Goal: Find specific page/section: Find specific page/section

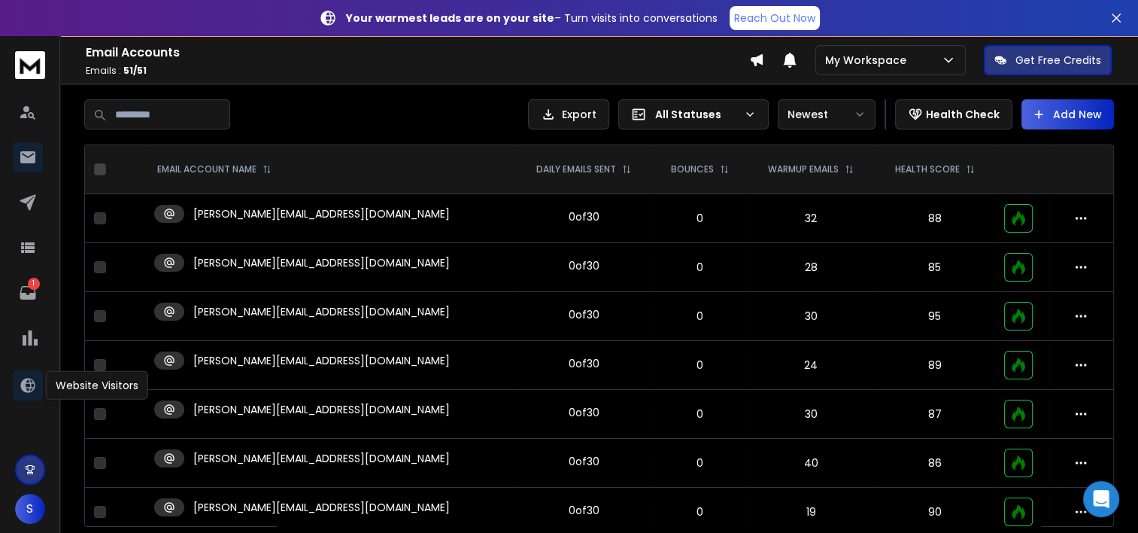
click at [30, 380] on icon at bounding box center [28, 385] width 18 height 18
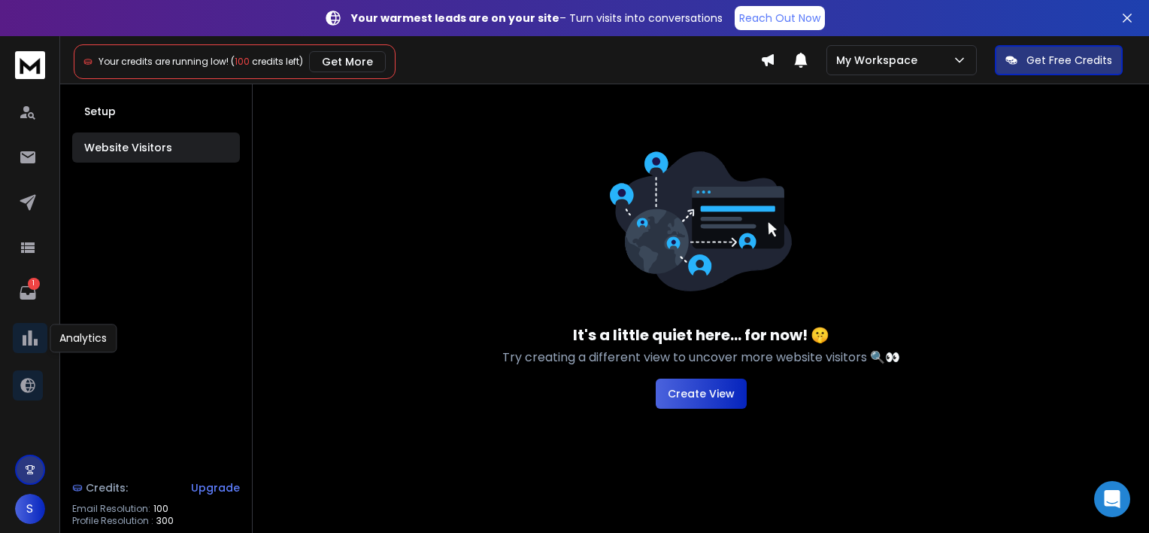
click at [30, 342] on icon at bounding box center [30, 337] width 15 height 15
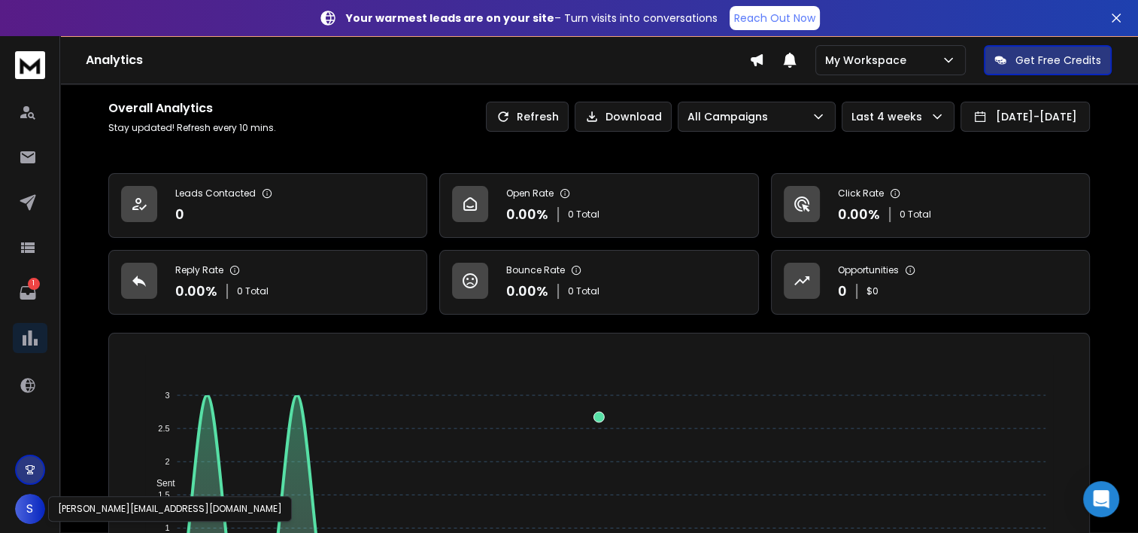
click at [33, 507] on span "S" at bounding box center [30, 508] width 30 height 30
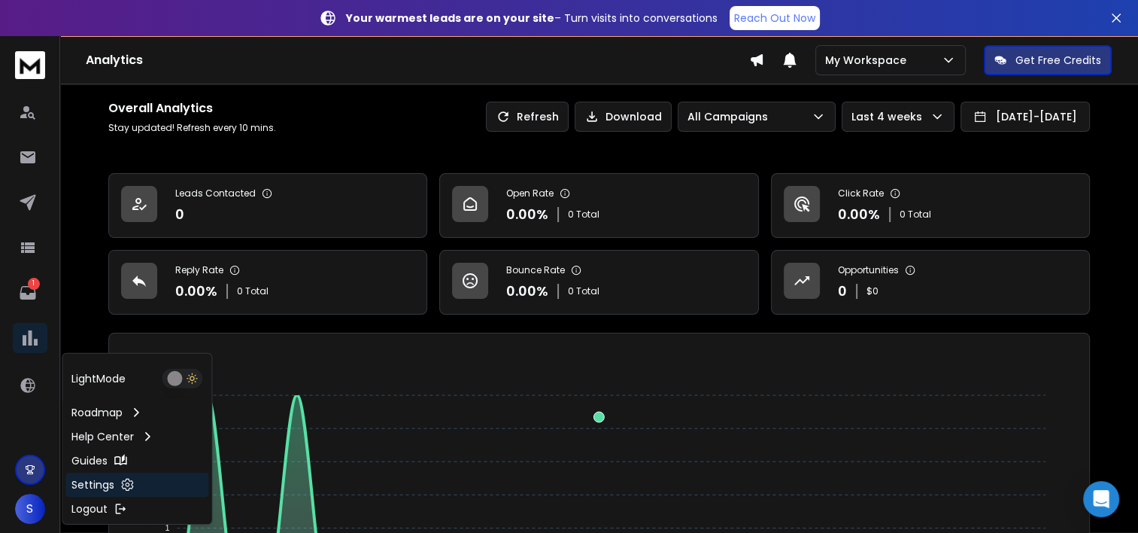
click at [91, 481] on p "Settings" at bounding box center [92, 484] width 43 height 15
